Goal: Task Accomplishment & Management: Manage account settings

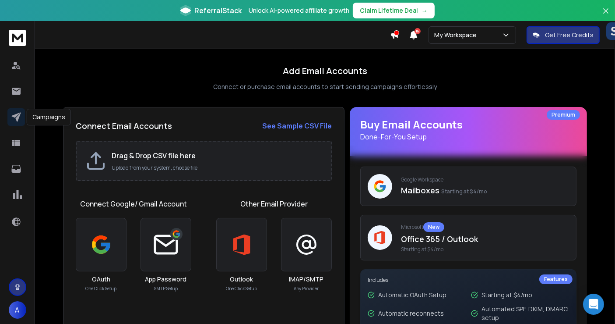
click at [23, 113] on link at bounding box center [16, 117] width 18 height 18
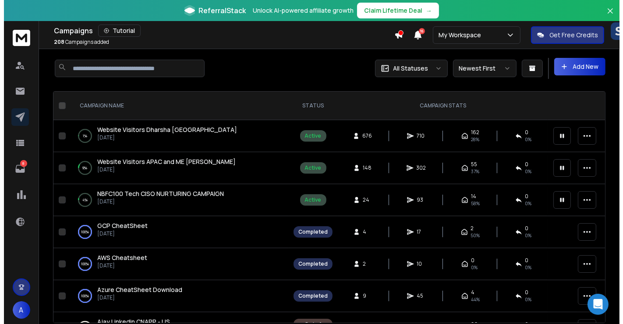
scroll to position [97, 0]
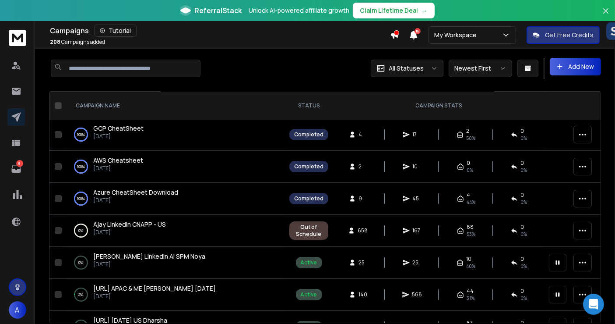
click at [145, 226] on span "Ajay Linkedin CNAPP - US" at bounding box center [129, 224] width 73 height 8
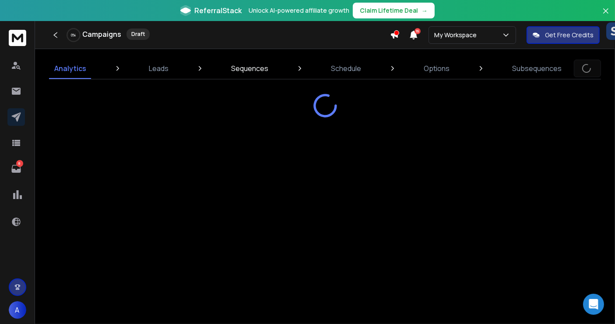
click at [258, 68] on p "Sequences" at bounding box center [249, 68] width 37 height 11
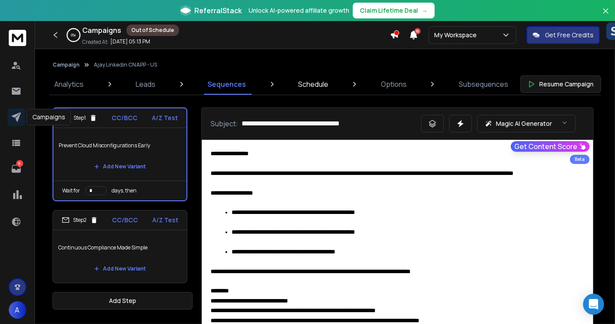
click at [334, 88] on link "Schedule" at bounding box center [314, 84] width 41 height 21
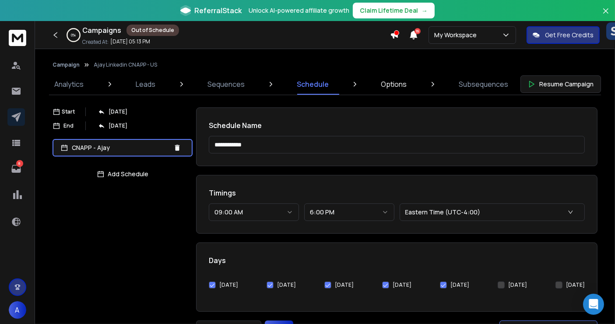
click at [407, 89] on p "Options" at bounding box center [394, 84] width 26 height 11
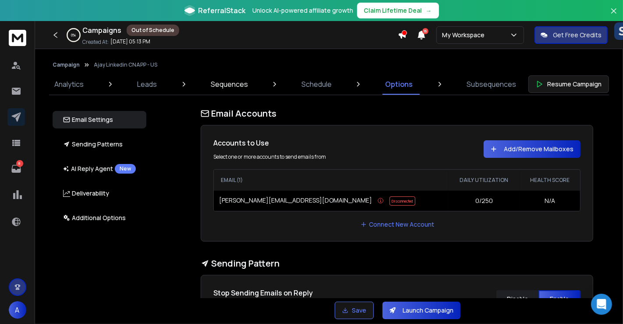
click at [231, 83] on p "Sequences" at bounding box center [229, 84] width 37 height 11
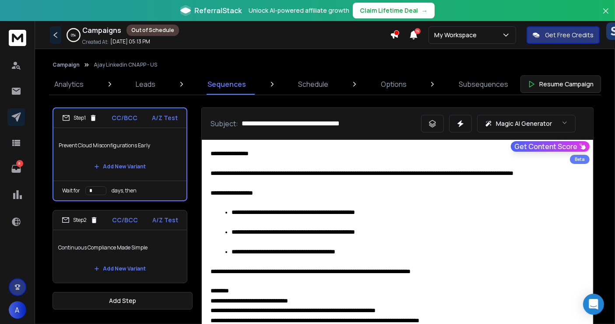
click at [60, 33] on button at bounding box center [55, 35] width 11 height 18
